Goal: Check status: Check status

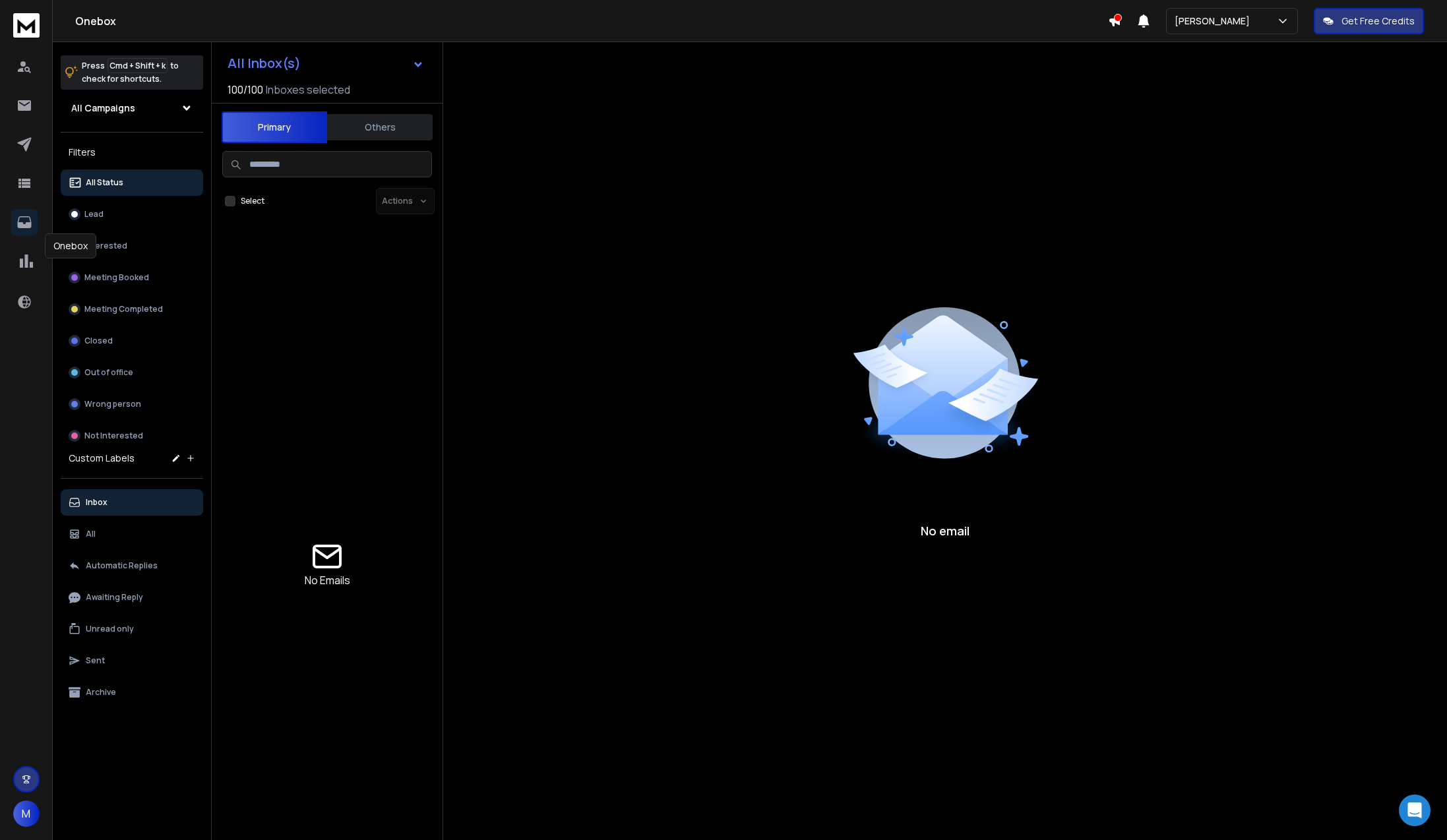
click at [431, 134] on button "Others" at bounding box center [380, 127] width 106 height 29
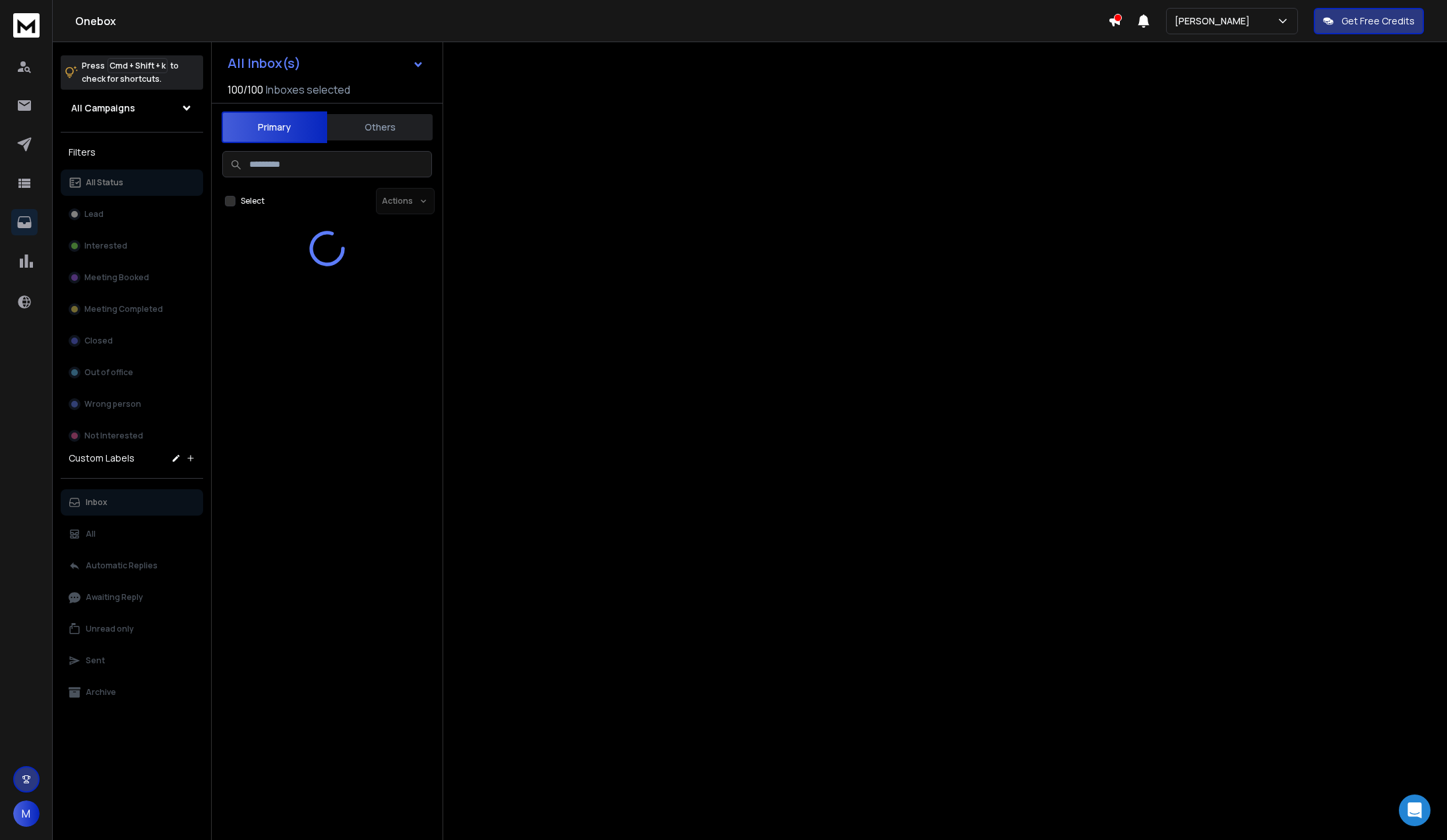
click at [311, 136] on button "Primary" at bounding box center [274, 127] width 106 height 32
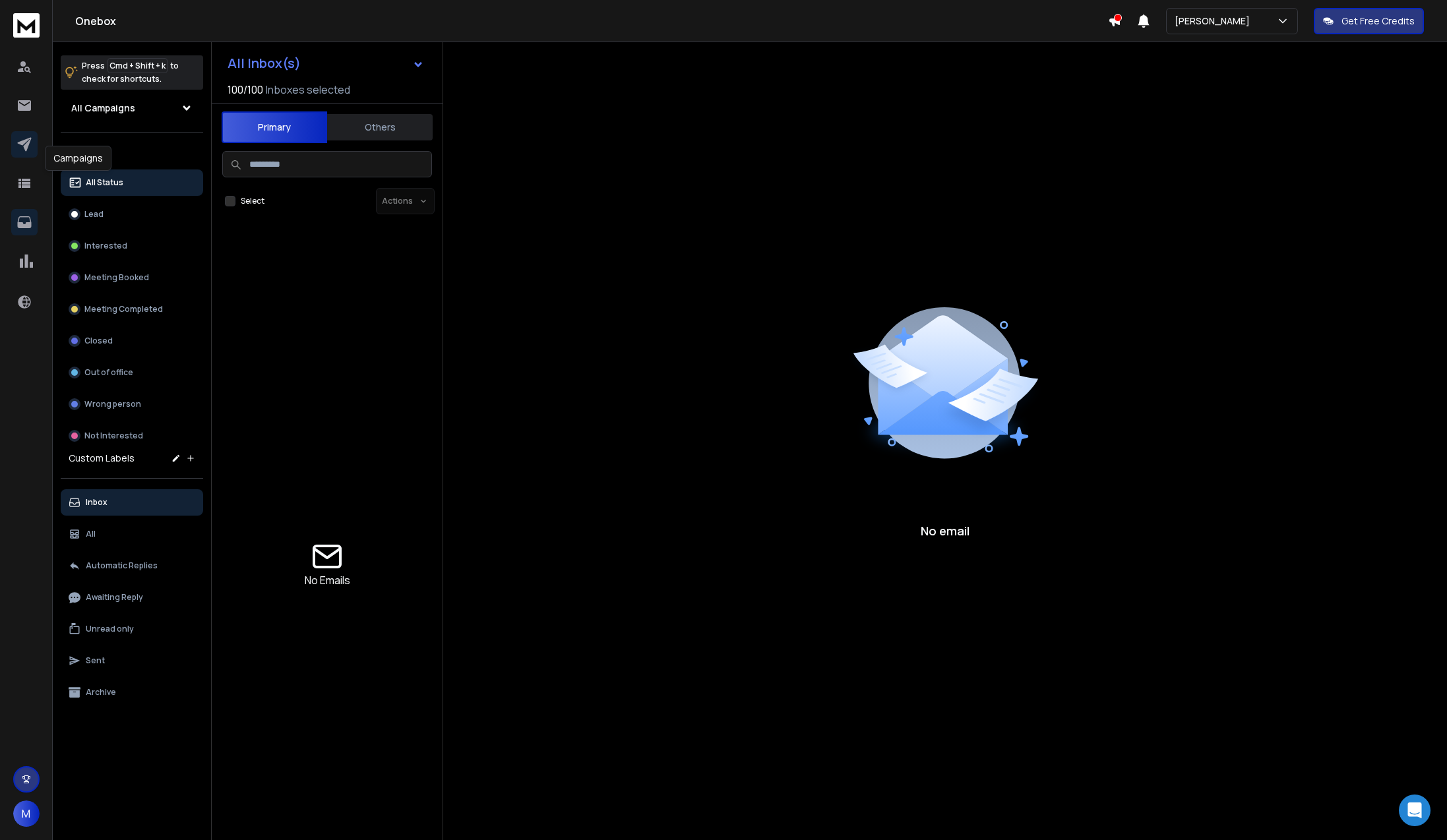
click at [27, 151] on icon at bounding box center [24, 144] width 14 height 14
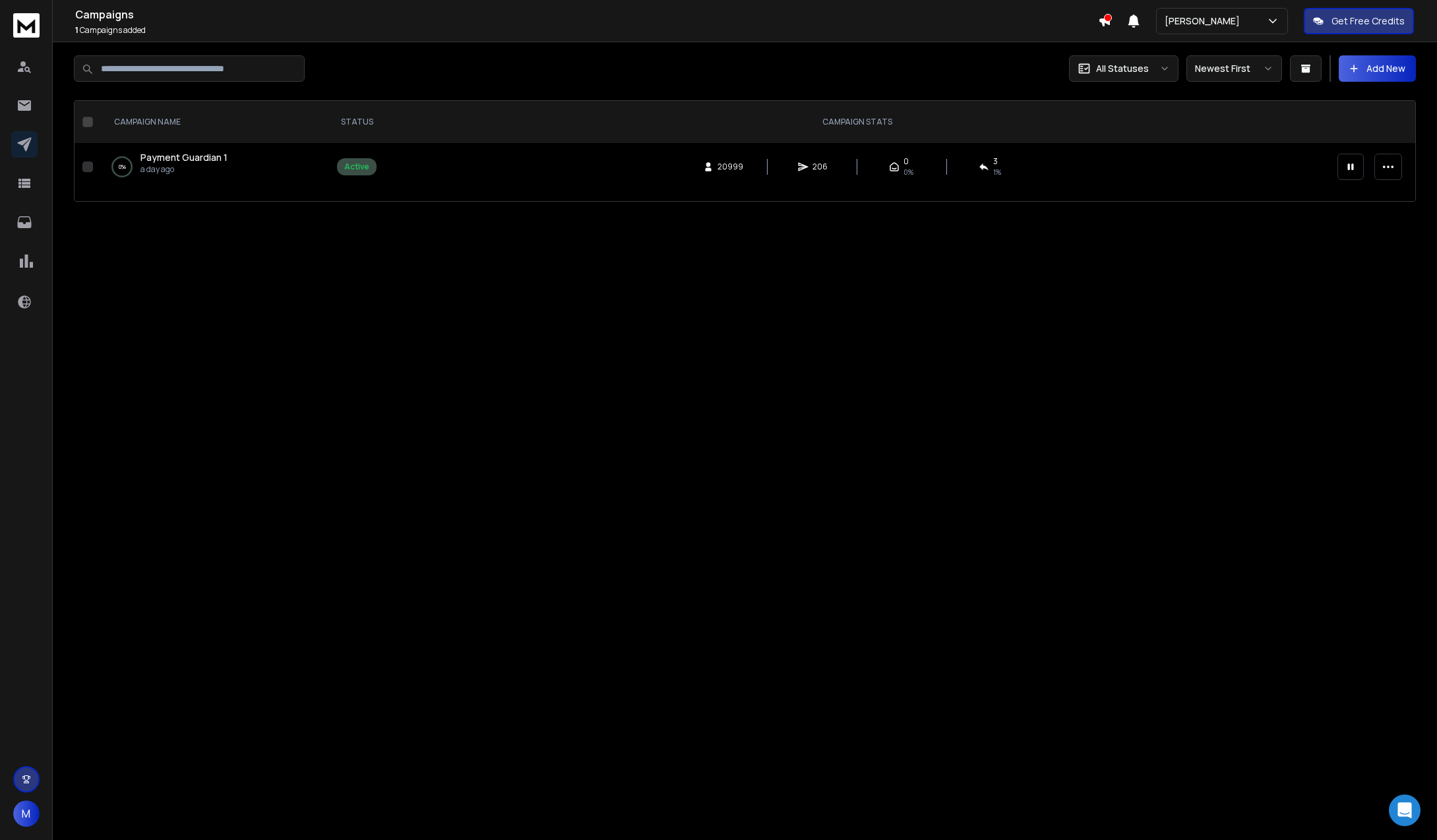
click at [661, 177] on div "20999 206 0 0% 3 1 %" at bounding box center [857, 167] width 930 height 21
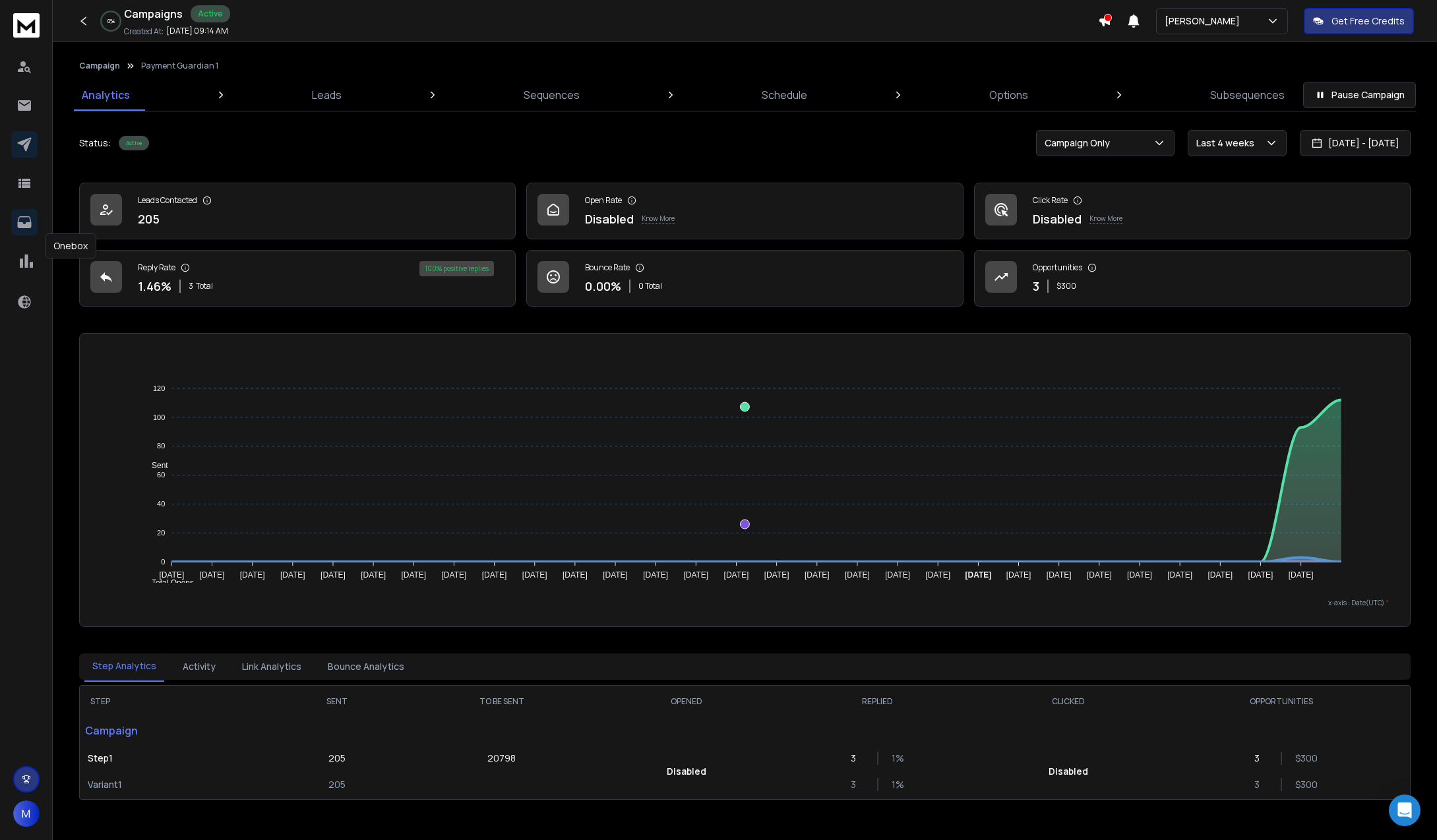
click at [28, 230] on icon at bounding box center [24, 222] width 15 height 15
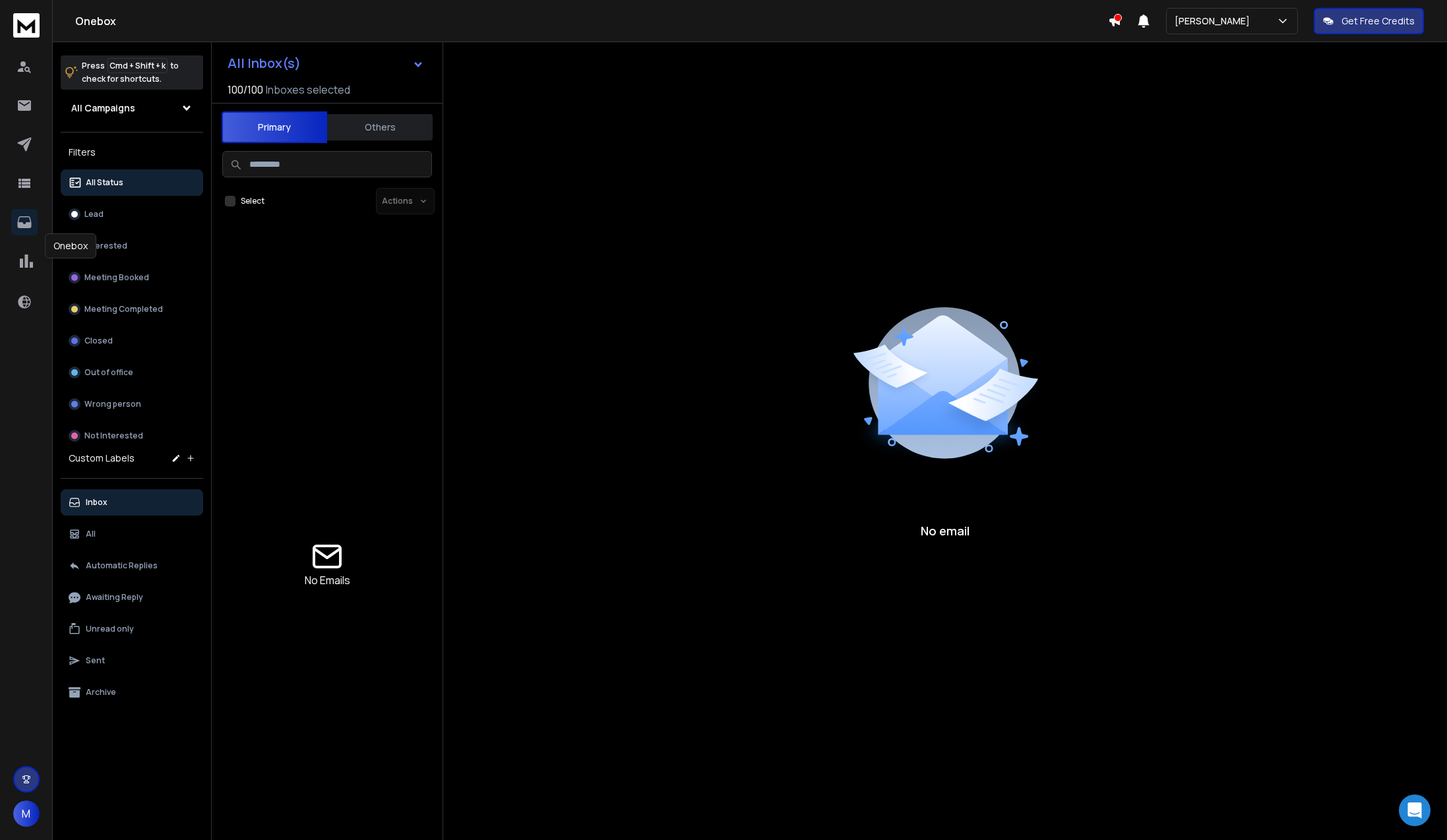
click at [30, 230] on icon at bounding box center [24, 222] width 15 height 15
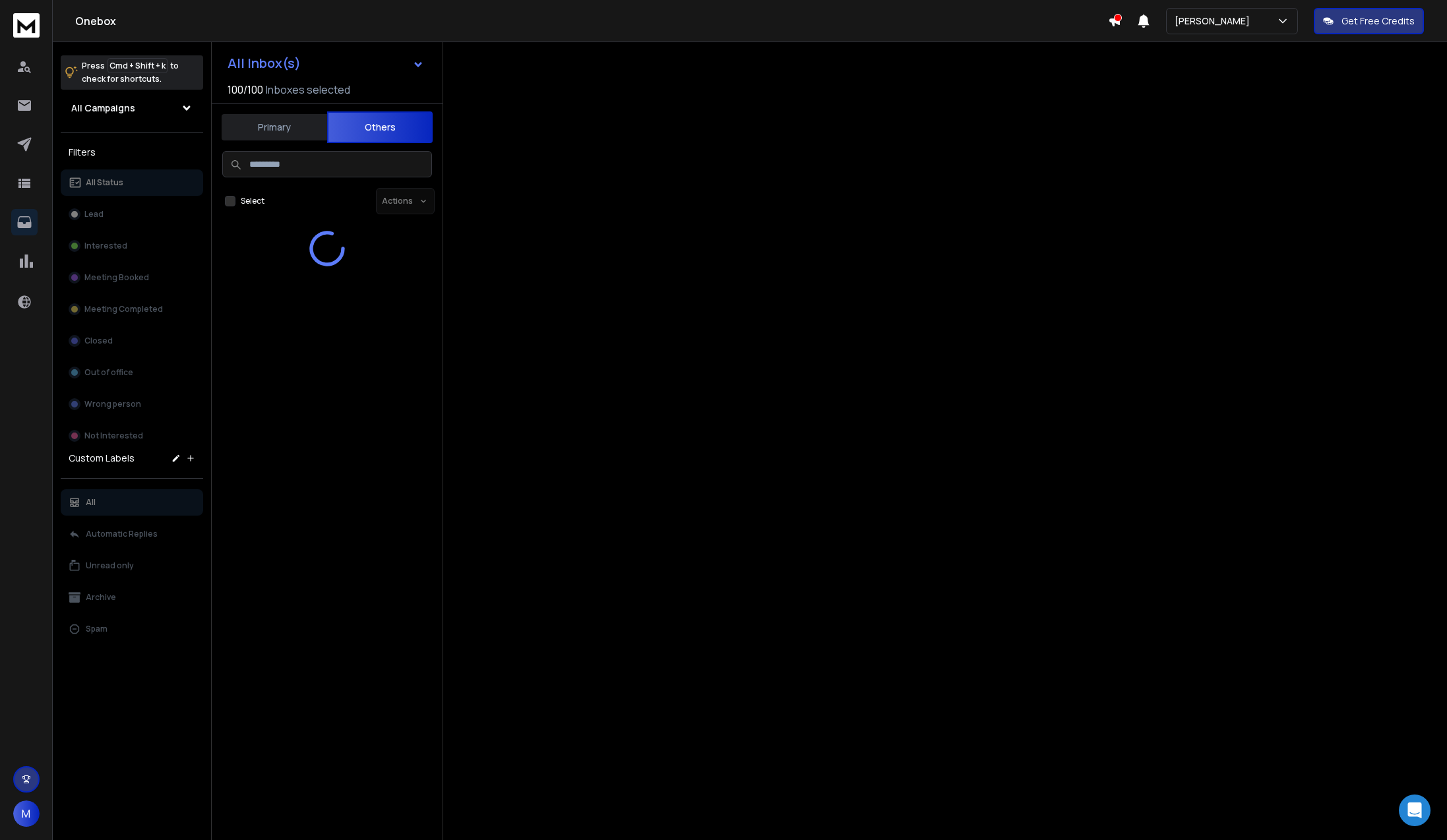
click at [433, 133] on button "Others" at bounding box center [380, 127] width 106 height 32
click at [293, 143] on button "Primary" at bounding box center [274, 127] width 106 height 32
